Goal: Check status: Verify the current state of an ongoing process or item

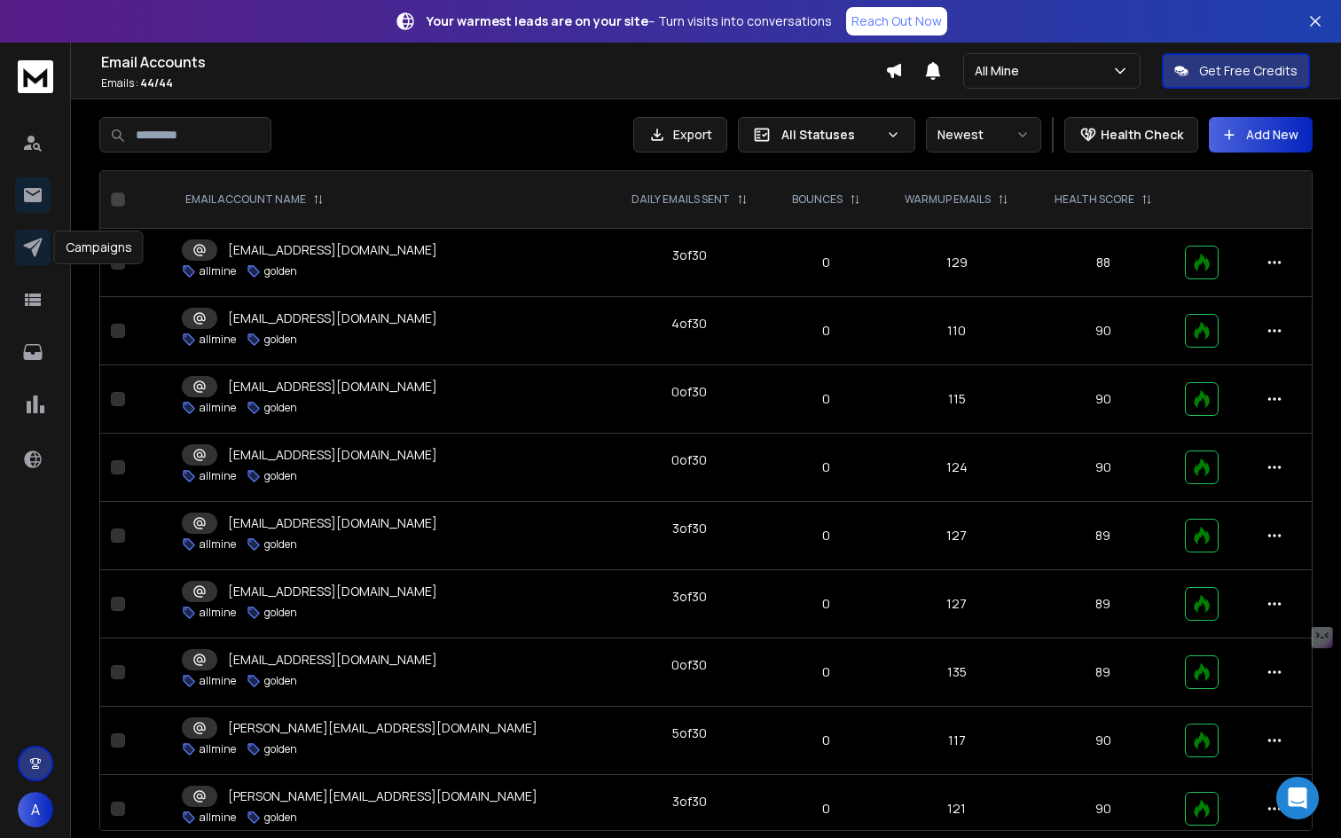
click at [20, 252] on link at bounding box center [32, 247] width 35 height 35
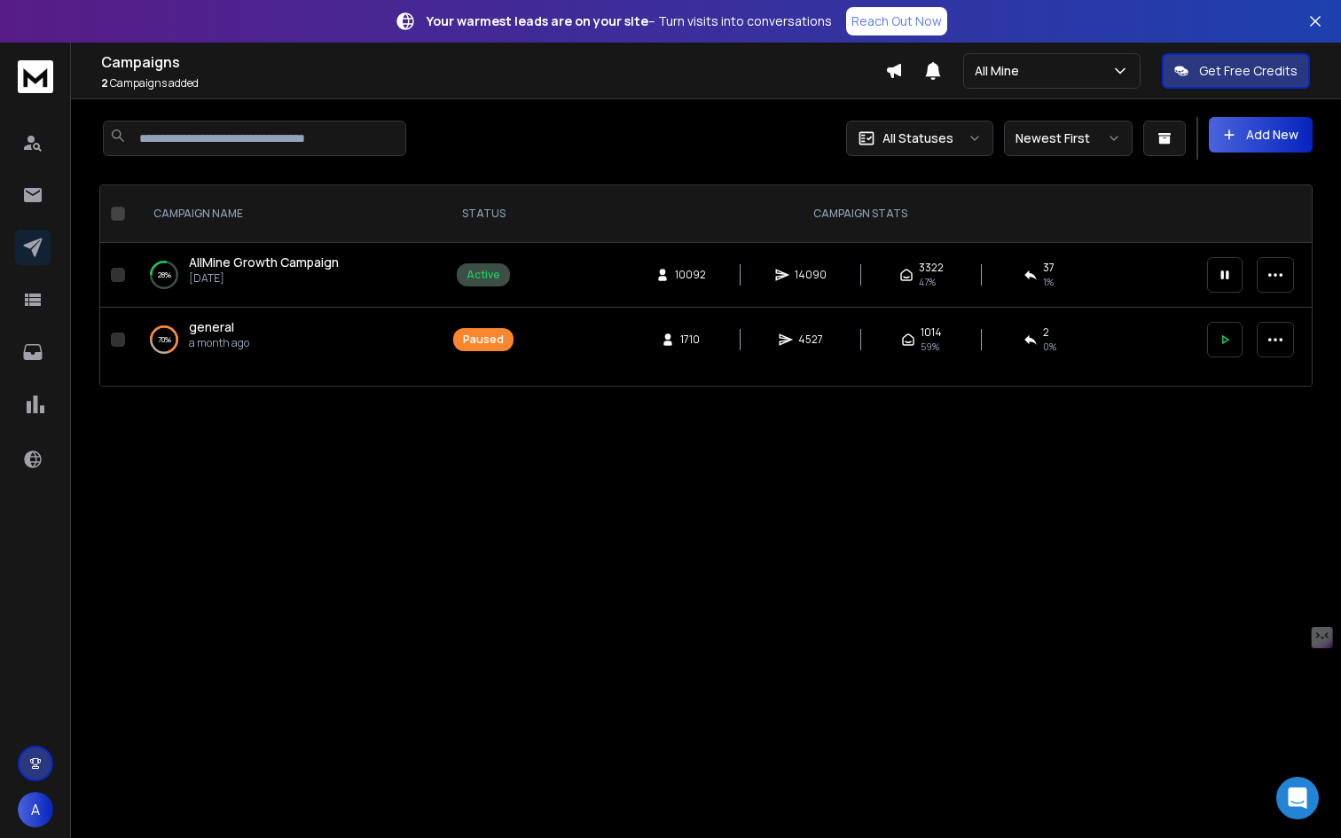
click at [311, 263] on span "AllMine Growth Campaign" at bounding box center [264, 262] width 150 height 17
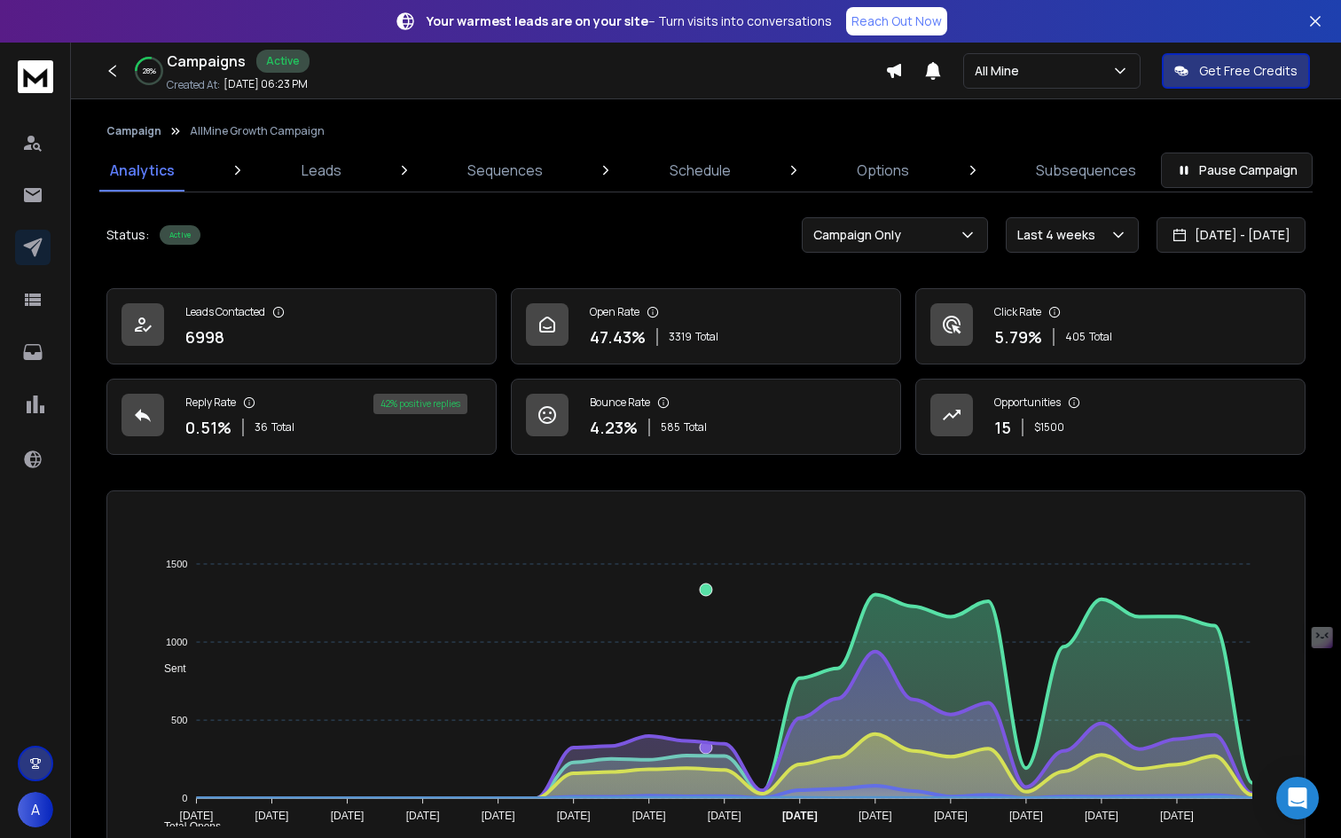
click at [433, 331] on link "Leads Contacted 6998" at bounding box center [301, 326] width 390 height 76
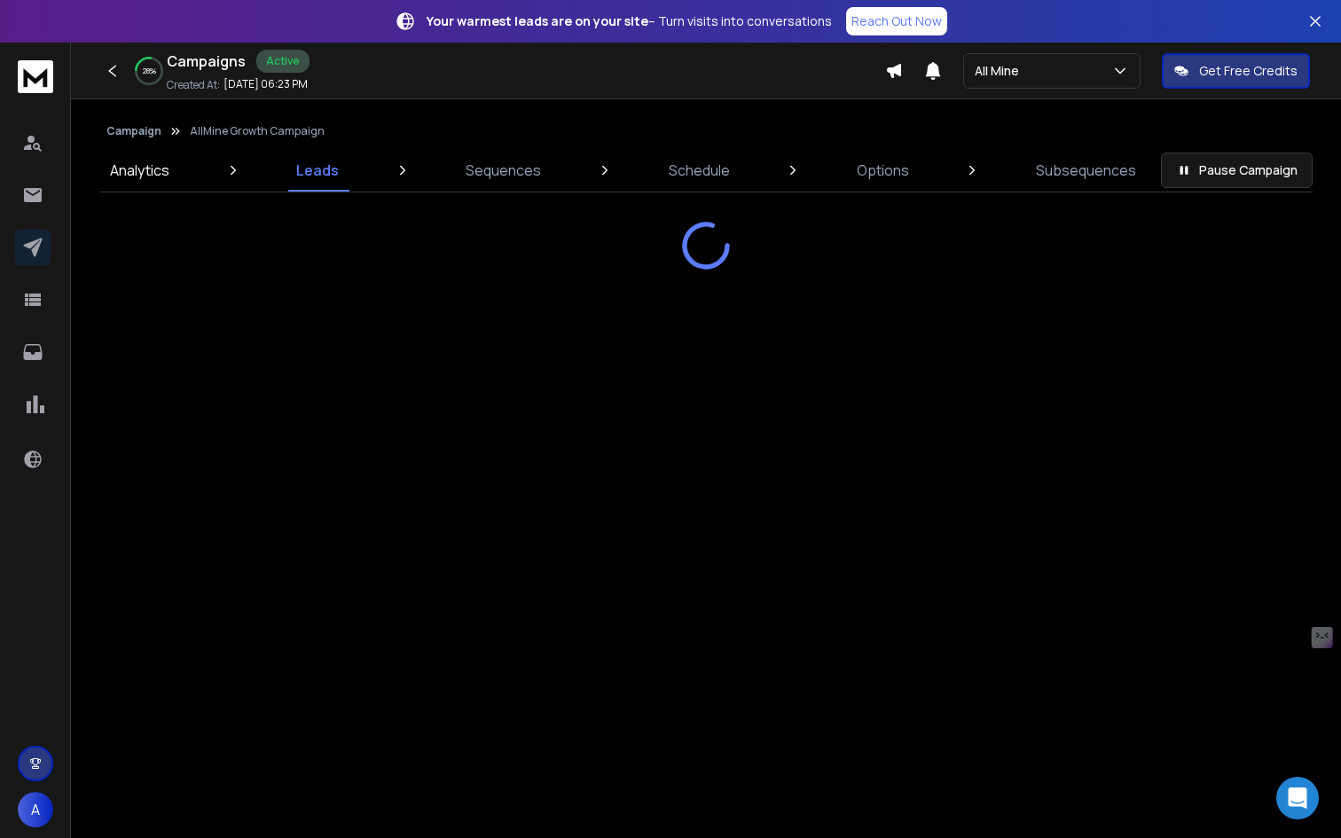
click at [164, 158] on link "Analytics" at bounding box center [139, 170] width 81 height 43
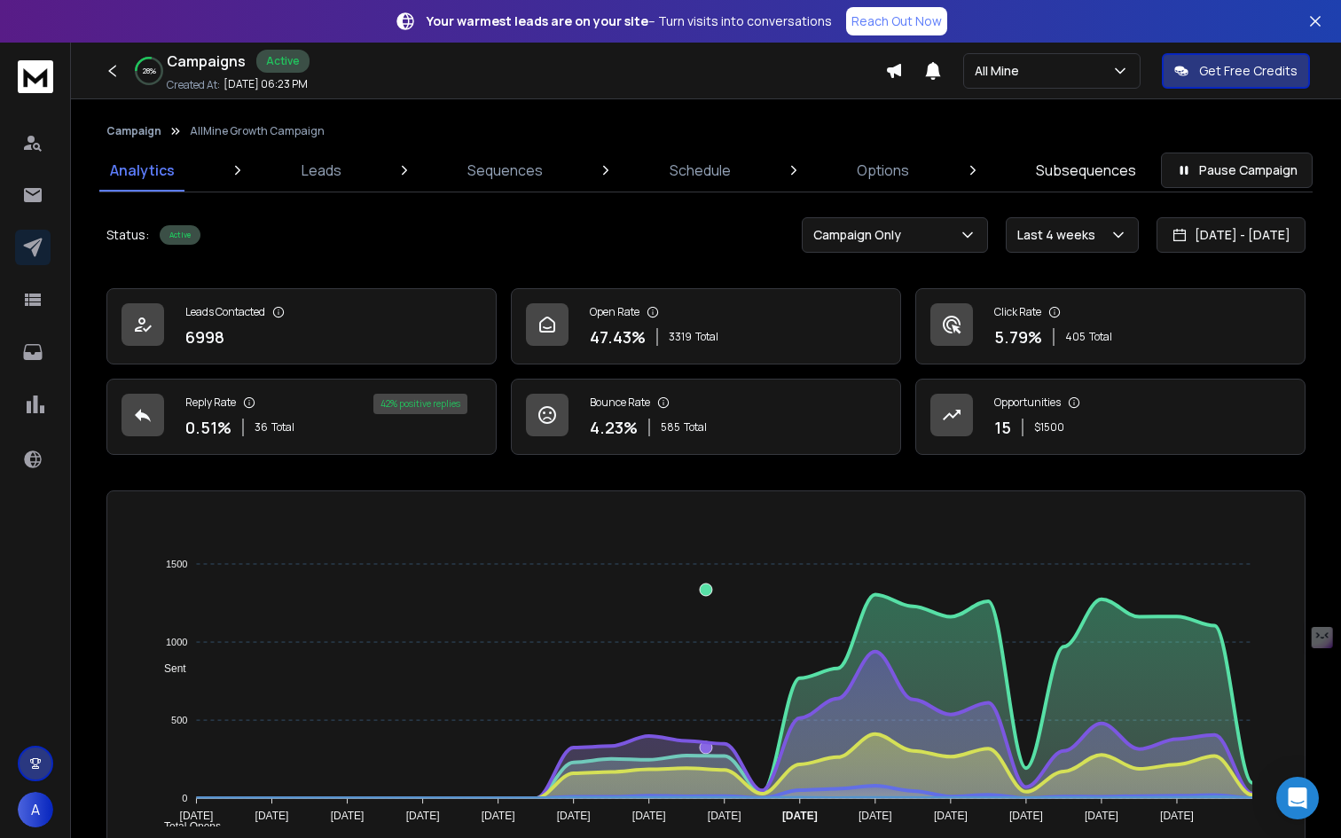
click at [1049, 165] on p "Subsequences" at bounding box center [1086, 170] width 100 height 21
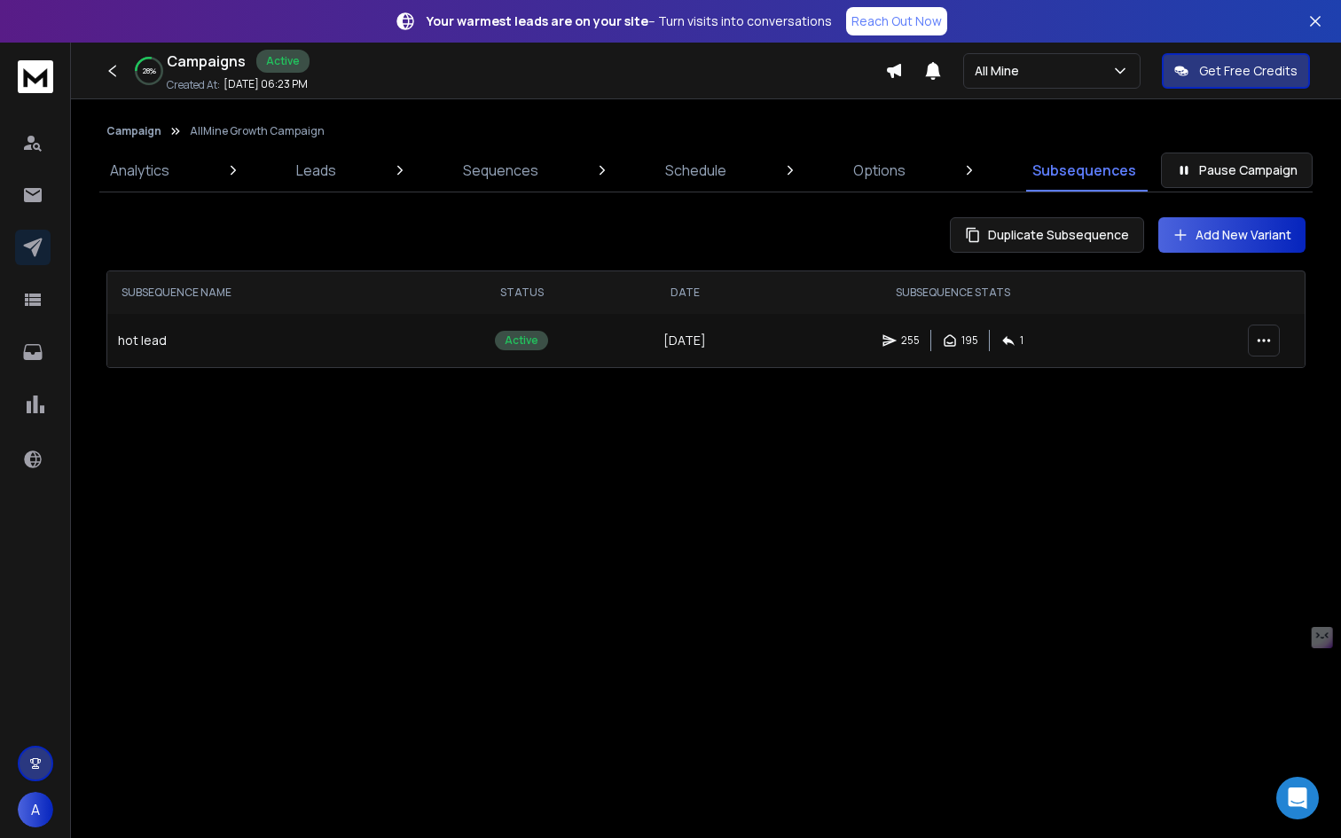
click at [790, 334] on div "255 195 1" at bounding box center [953, 340] width 364 height 21
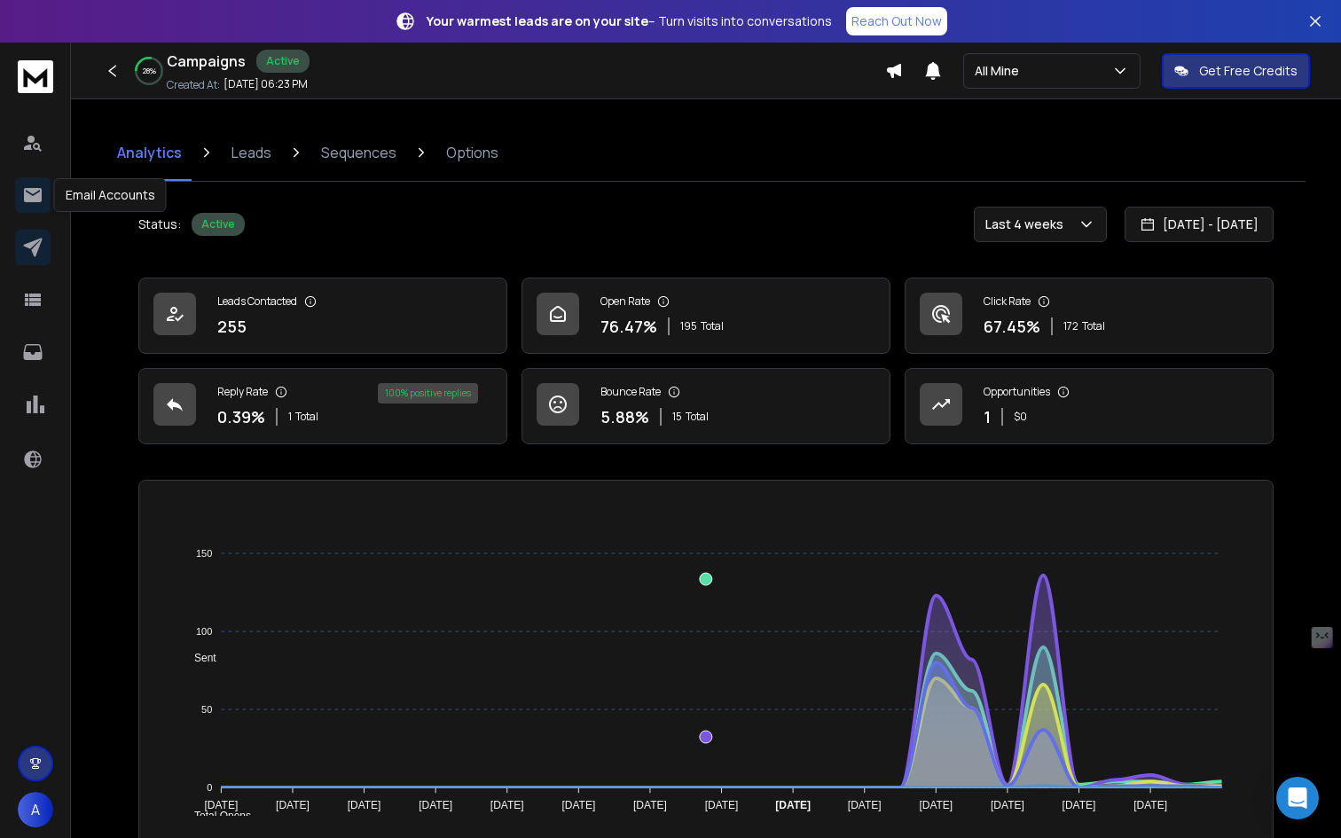
click at [24, 191] on icon at bounding box center [33, 195] width 18 height 14
